Goal: Navigation & Orientation: Find specific page/section

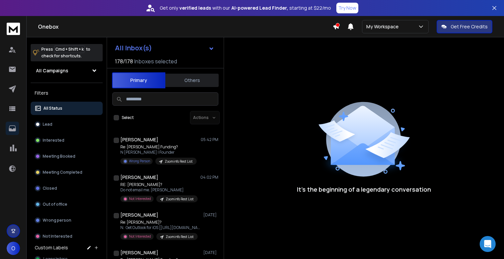
drag, startPoint x: 180, startPoint y: 83, endPoint x: 166, endPoint y: 84, distance: 14.4
click at [180, 83] on button "Others" at bounding box center [191, 80] width 53 height 15
drag, startPoint x: 166, startPoint y: 84, endPoint x: 160, endPoint y: 84, distance: 6.0
click at [163, 84] on div "Primary Others" at bounding box center [165, 80] width 107 height 13
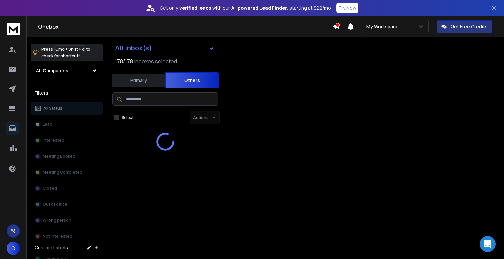
click at [136, 84] on button "Primary" at bounding box center [138, 80] width 53 height 15
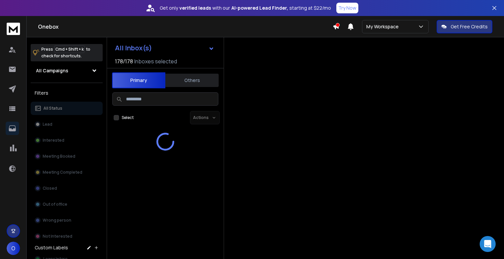
click at [136, 84] on button "Primary" at bounding box center [138, 80] width 53 height 16
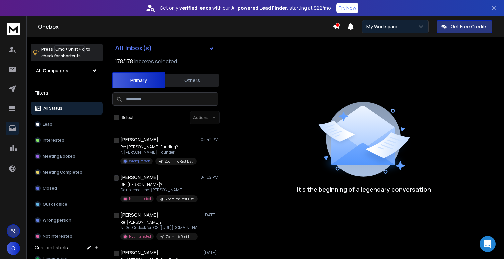
click at [390, 23] on p "My Workspace" at bounding box center [383, 26] width 35 height 7
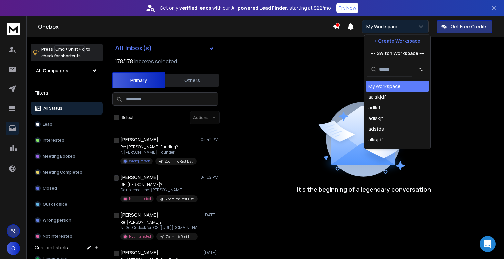
click at [389, 24] on p "My Workspace" at bounding box center [383, 26] width 35 height 7
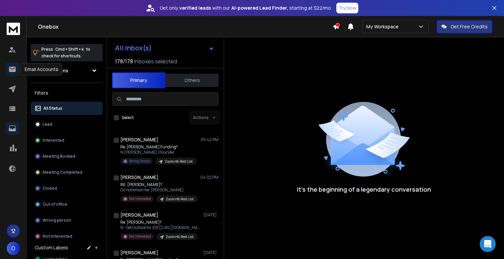
click at [9, 71] on icon at bounding box center [12, 69] width 7 height 5
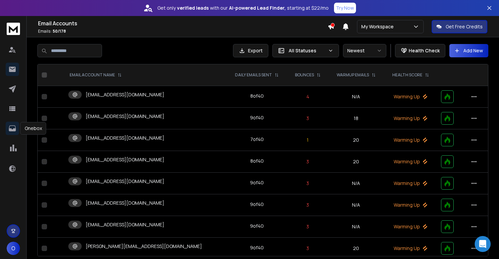
click at [11, 125] on icon at bounding box center [12, 128] width 8 height 8
